Goal: Navigation & Orientation: Find specific page/section

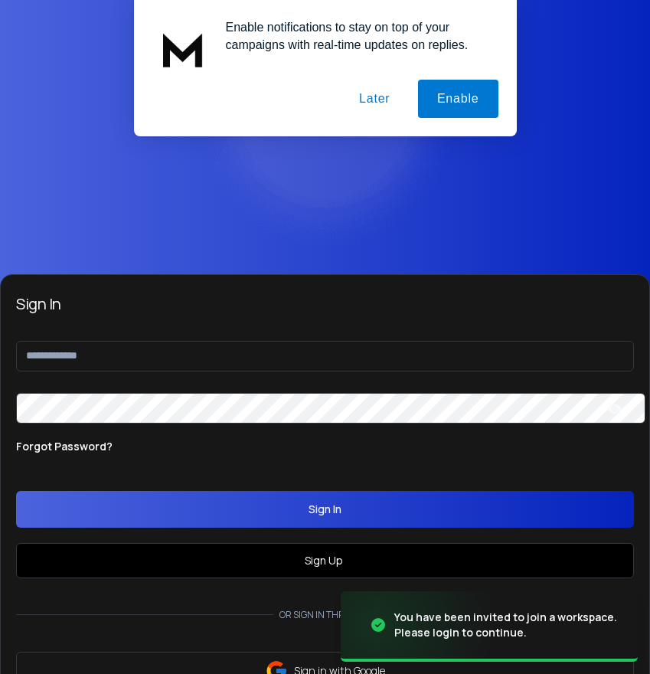
type input "**********"
click at [378, 106] on button "Later" at bounding box center [374, 99] width 69 height 38
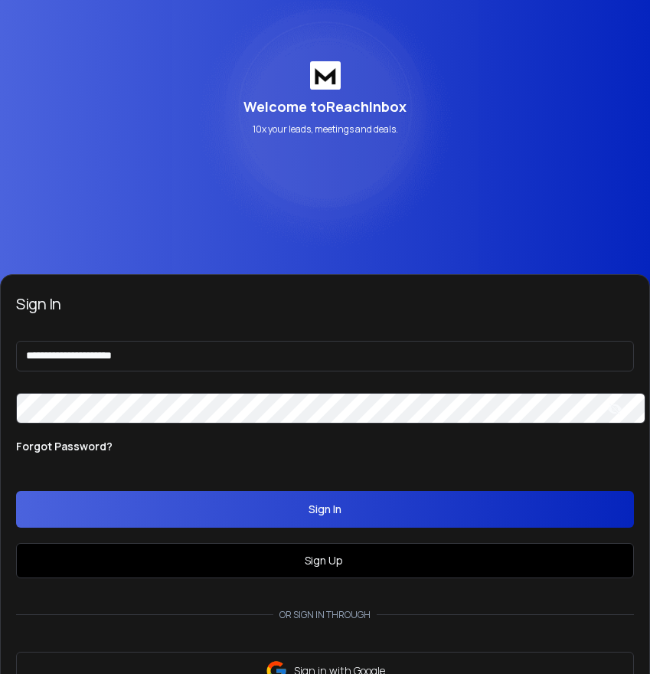
click at [128, 357] on input "**********" at bounding box center [325, 356] width 618 height 31
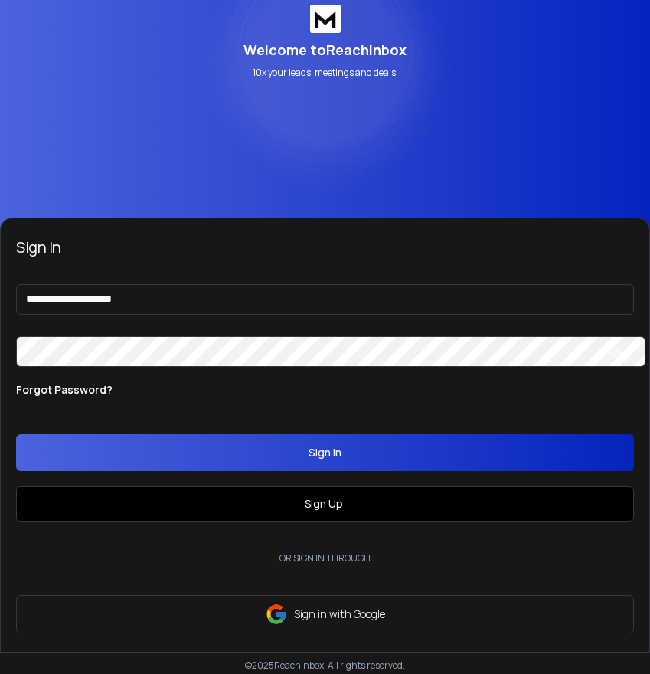
scroll to position [60, 0]
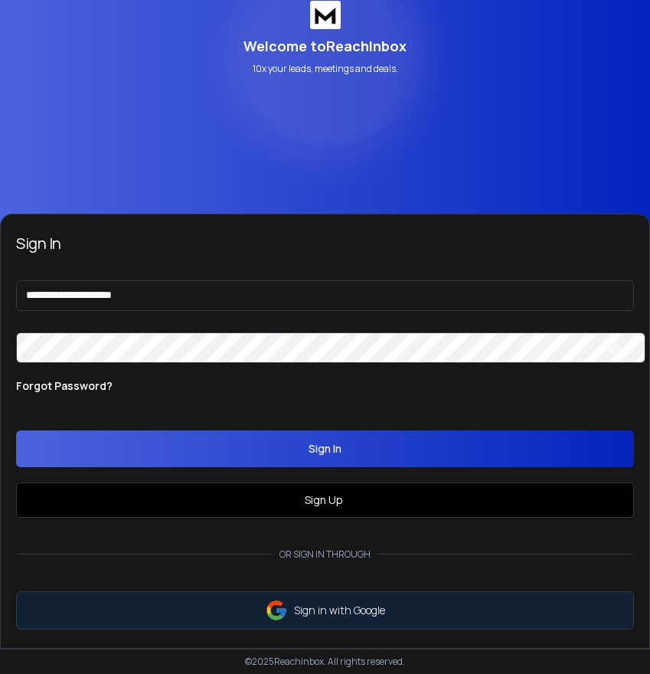
click at [300, 606] on p "Sign in with Google" at bounding box center [339, 610] width 91 height 15
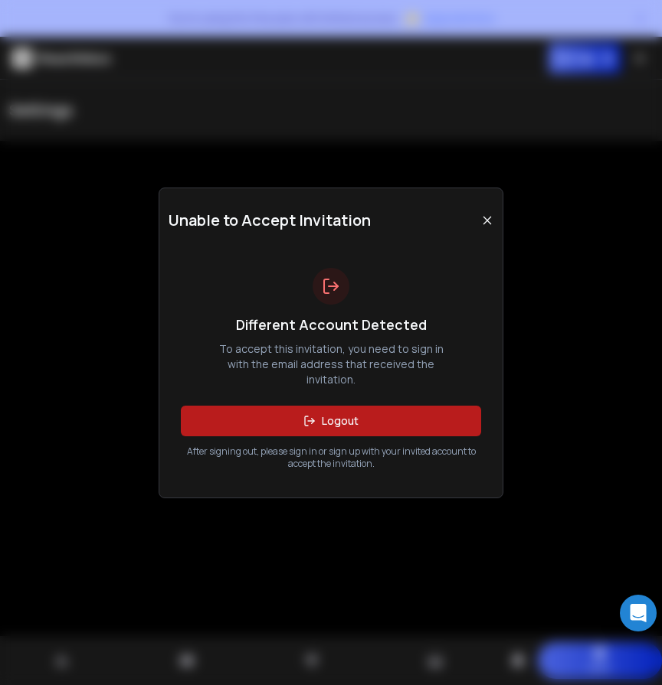
click at [334, 418] on button "Logout" at bounding box center [331, 421] width 300 height 31
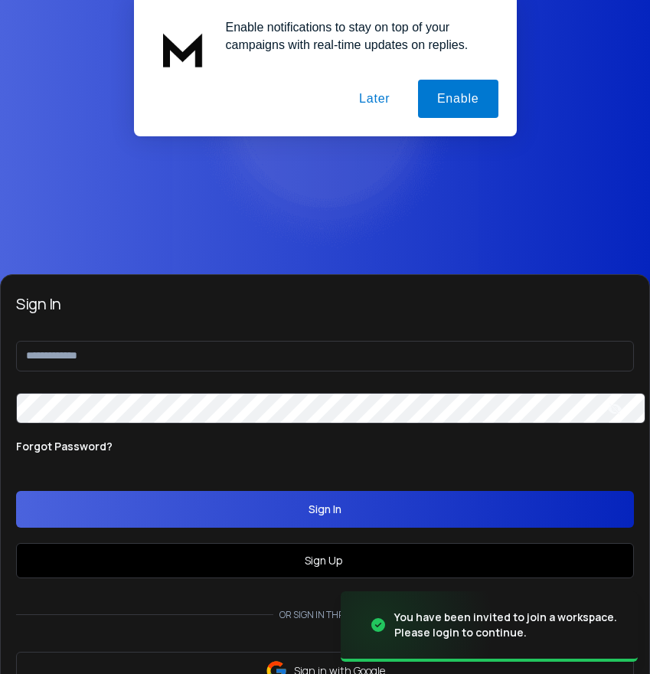
scroll to position [60, 0]
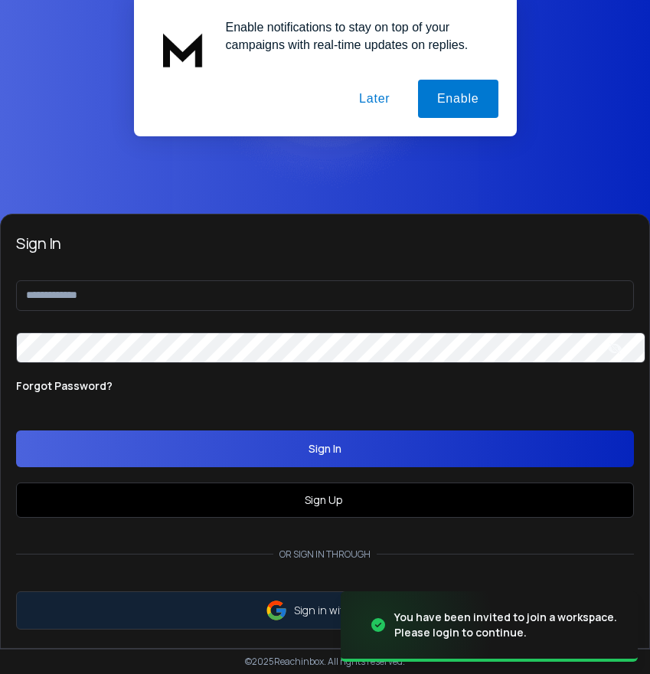
type input "**********"
click at [269, 605] on icon at bounding box center [275, 604] width 15 height 8
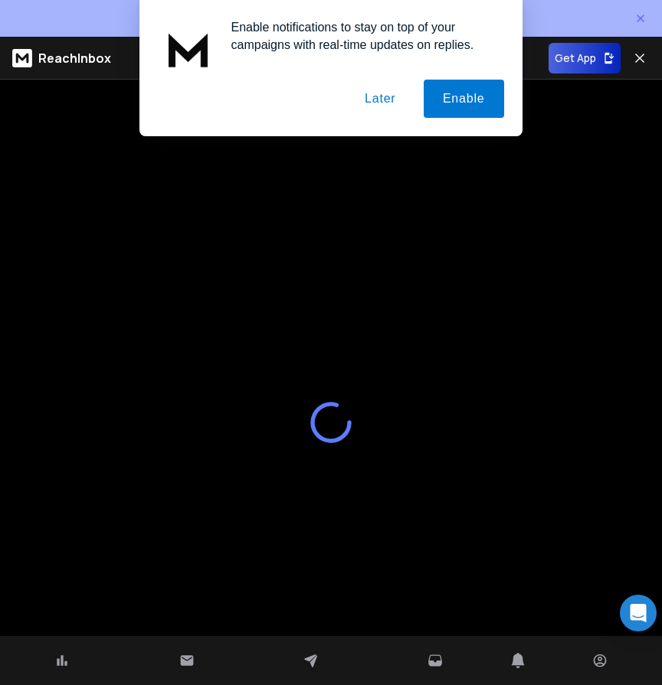
click at [376, 91] on button "Later" at bounding box center [379, 99] width 69 height 38
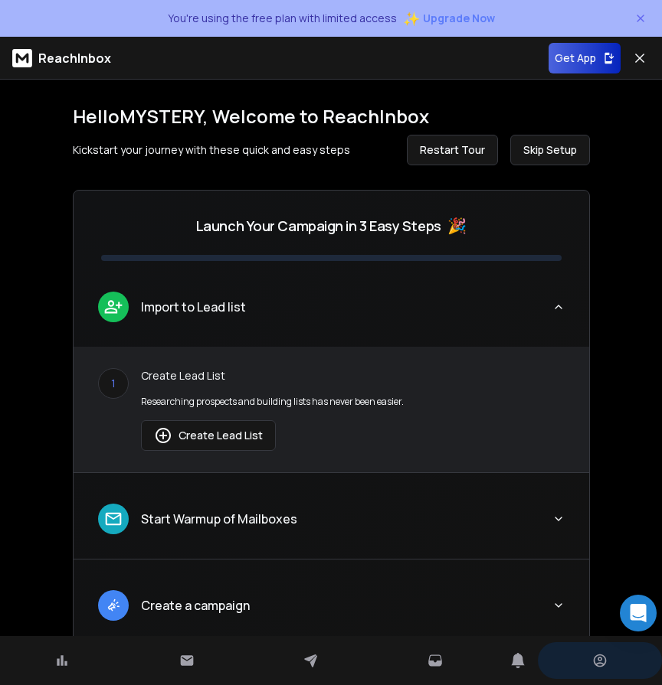
click at [601, 654] on icon at bounding box center [599, 660] width 15 height 15
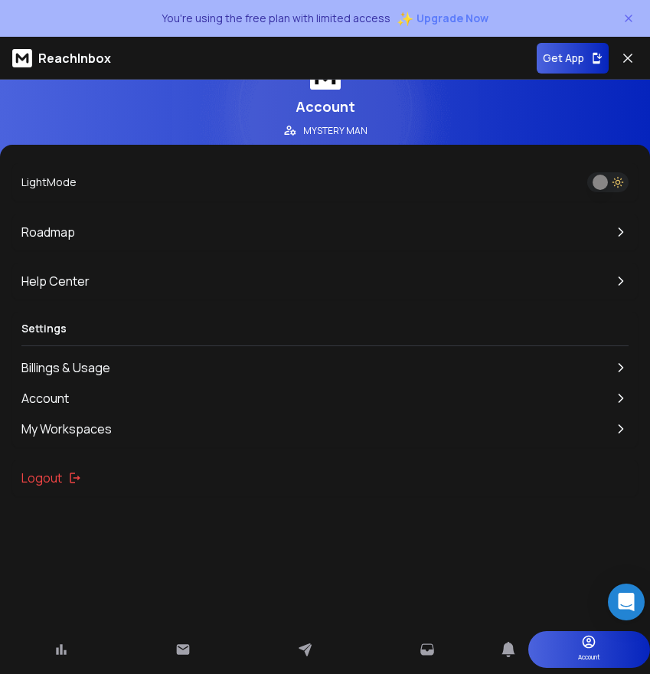
scroll to position [91, 0]
click at [122, 389] on div "Account" at bounding box center [324, 398] width 607 height 18
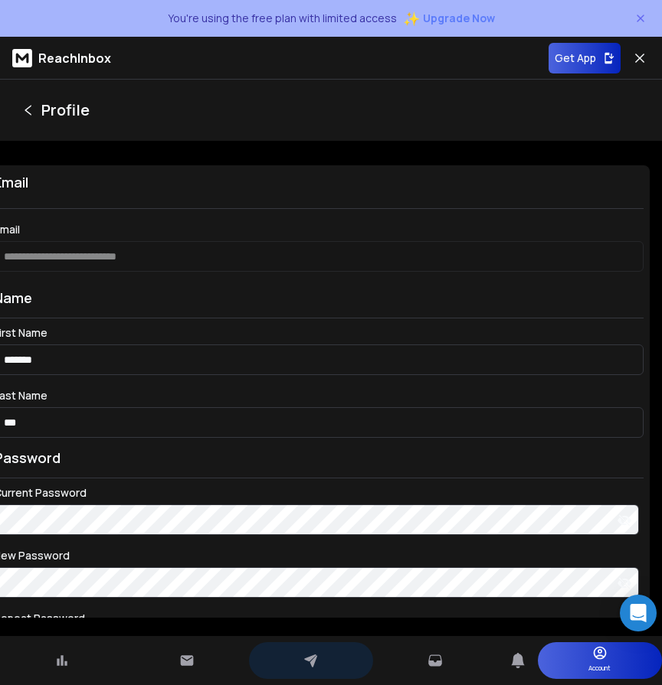
click at [332, 662] on div at bounding box center [311, 660] width 124 height 37
click at [325, 665] on div at bounding box center [311, 660] width 124 height 37
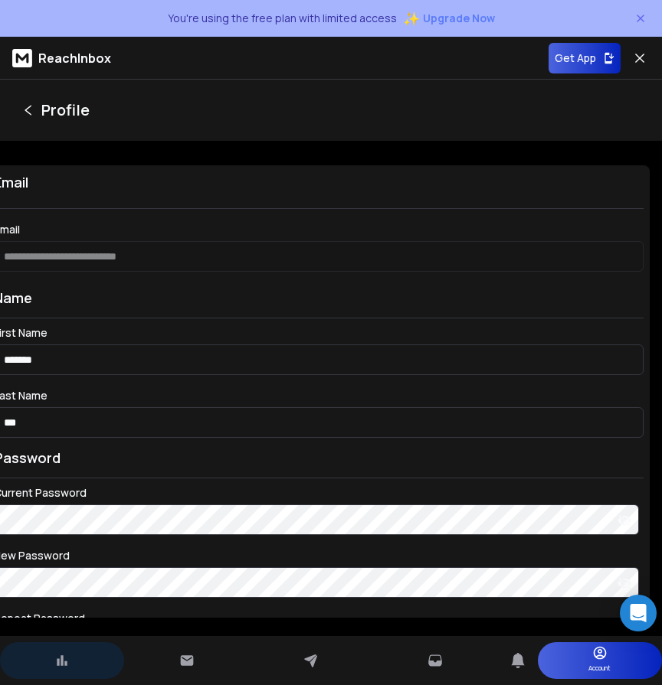
click at [69, 656] on link at bounding box center [61, 660] width 15 height 15
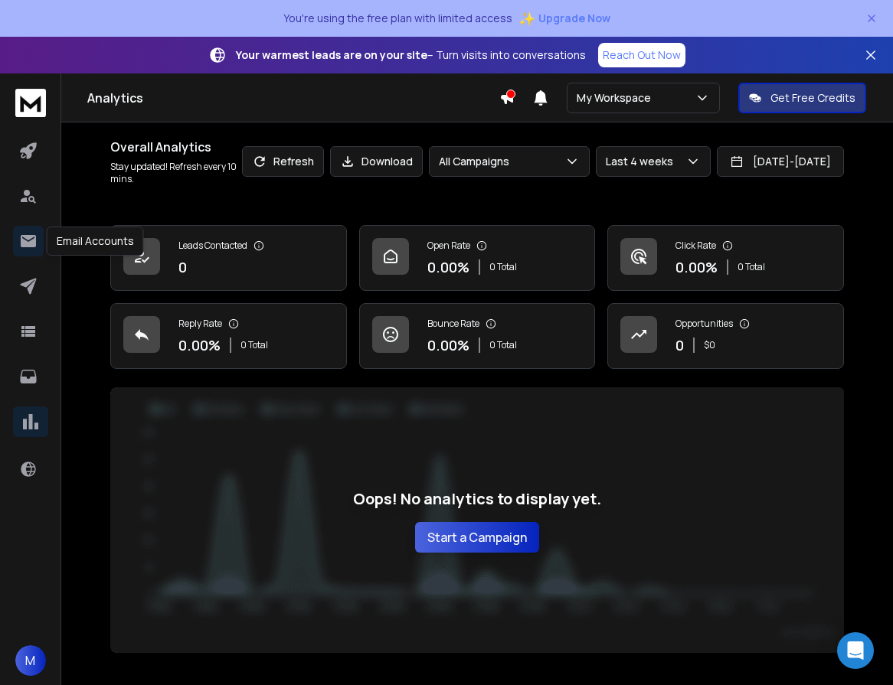
click at [26, 233] on icon at bounding box center [28, 241] width 18 height 18
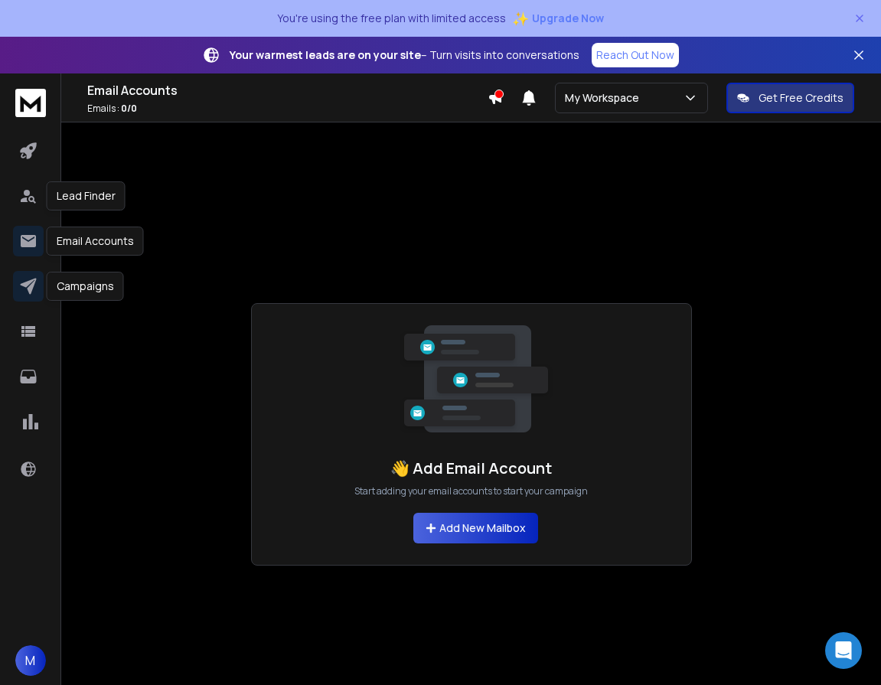
click at [31, 289] on icon at bounding box center [28, 286] width 16 height 16
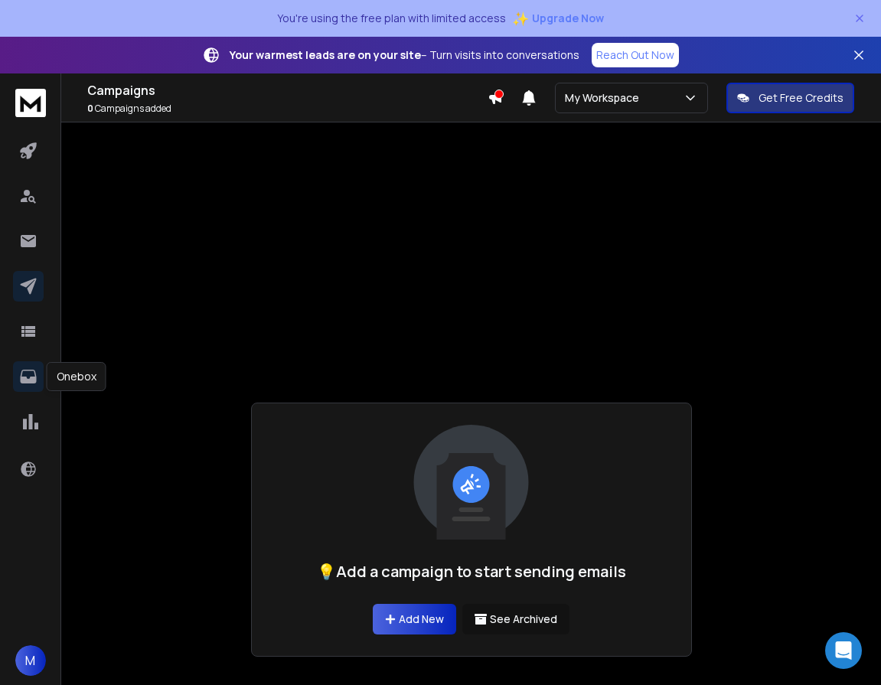
click at [28, 368] on icon at bounding box center [28, 377] width 18 height 18
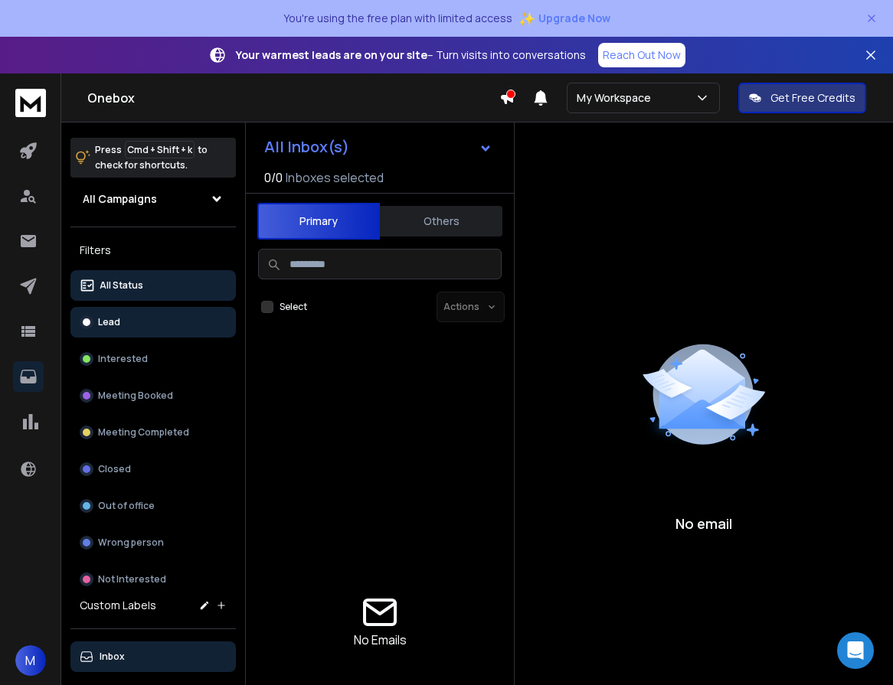
click at [165, 320] on button "Lead" at bounding box center [152, 322] width 165 height 31
click at [166, 289] on button "All Status" at bounding box center [152, 285] width 165 height 31
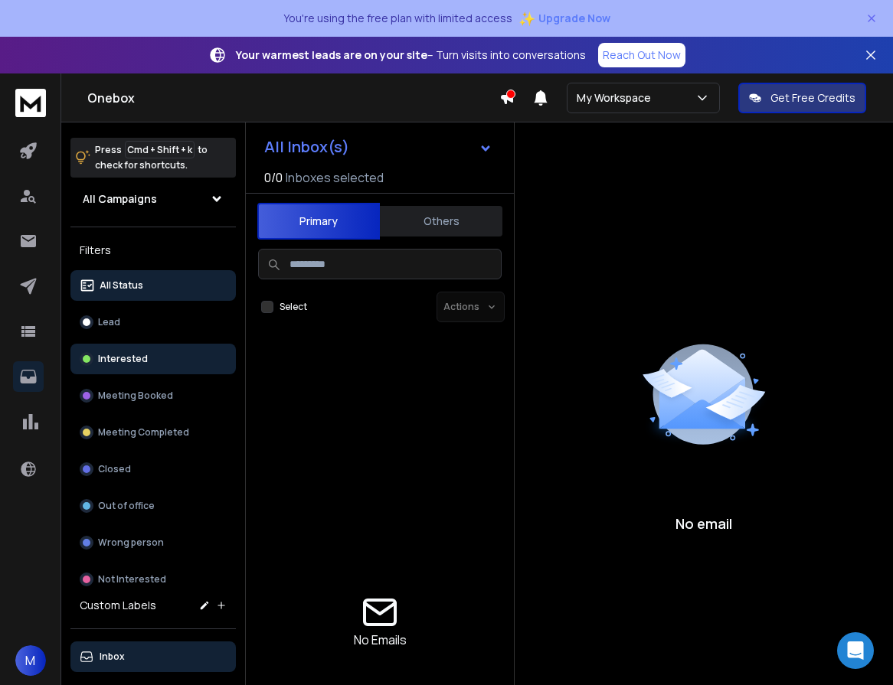
scroll to position [28, 0]
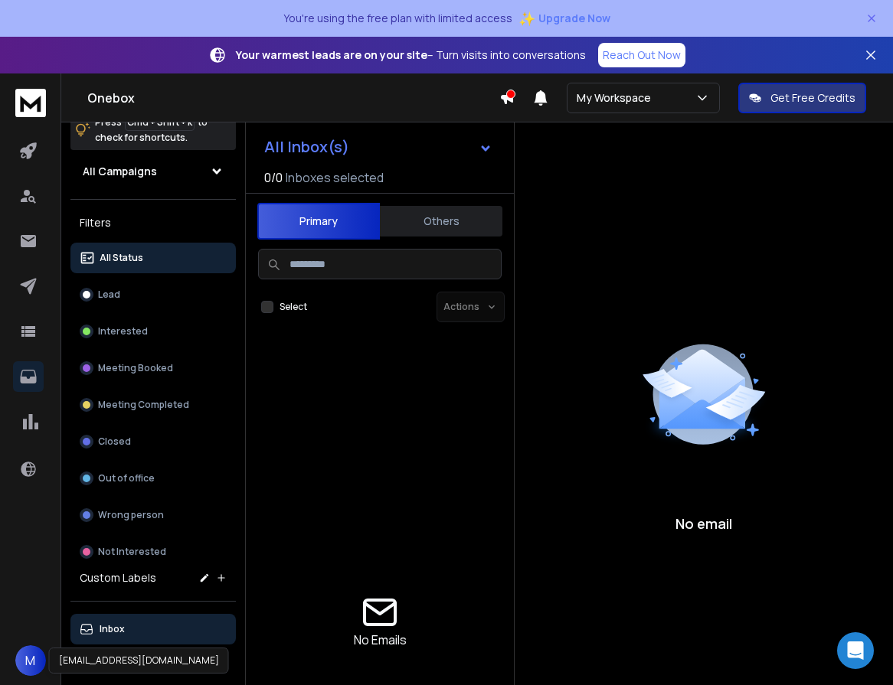
click at [38, 659] on span "M" at bounding box center [30, 660] width 31 height 31
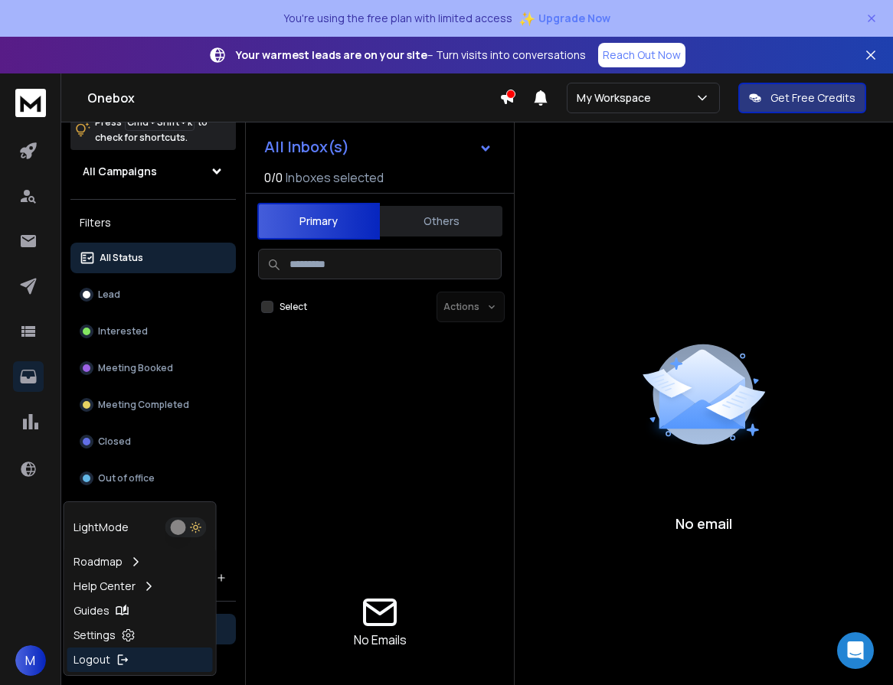
click at [91, 655] on p "Logout" at bounding box center [92, 659] width 37 height 15
